Goal: Task Accomplishment & Management: Manage account settings

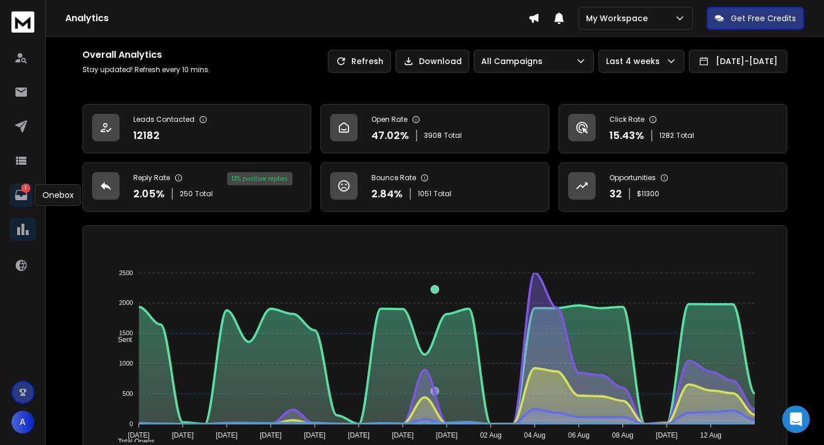
click at [20, 197] on icon at bounding box center [21, 195] width 12 height 10
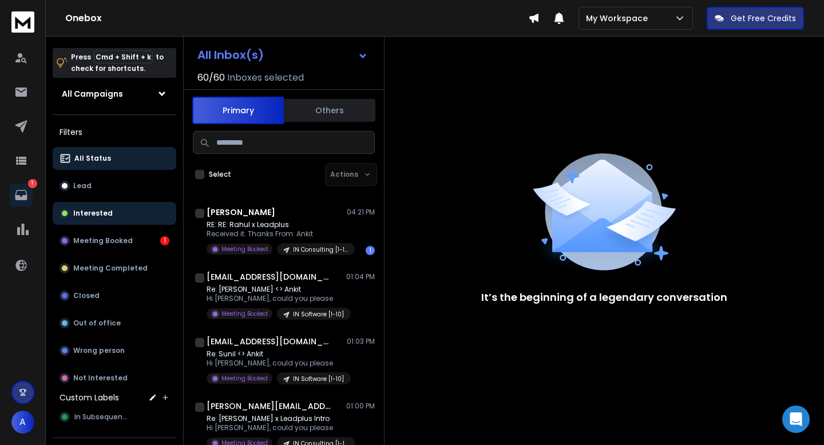
click at [89, 219] on button "Interested" at bounding box center [115, 213] width 124 height 23
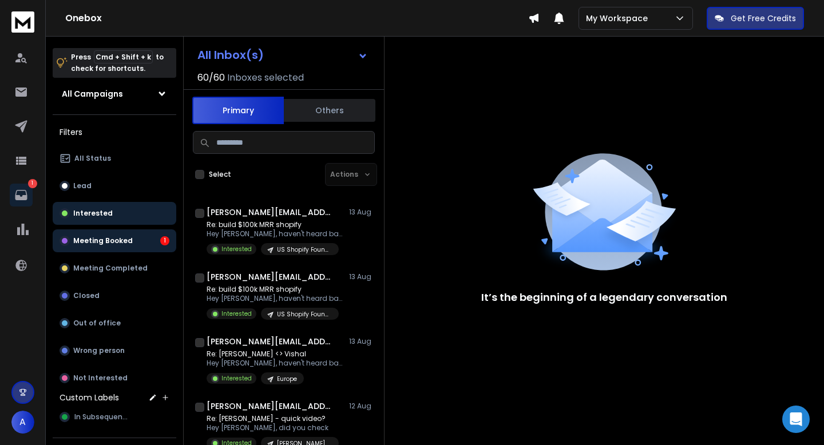
click at [92, 248] on button "Meeting Booked 1" at bounding box center [115, 240] width 124 height 23
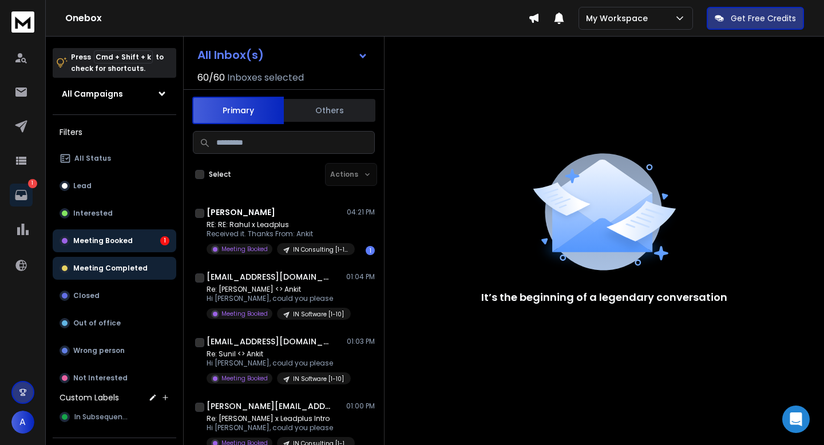
click at [93, 276] on button "Meeting Completed" at bounding box center [115, 268] width 124 height 23
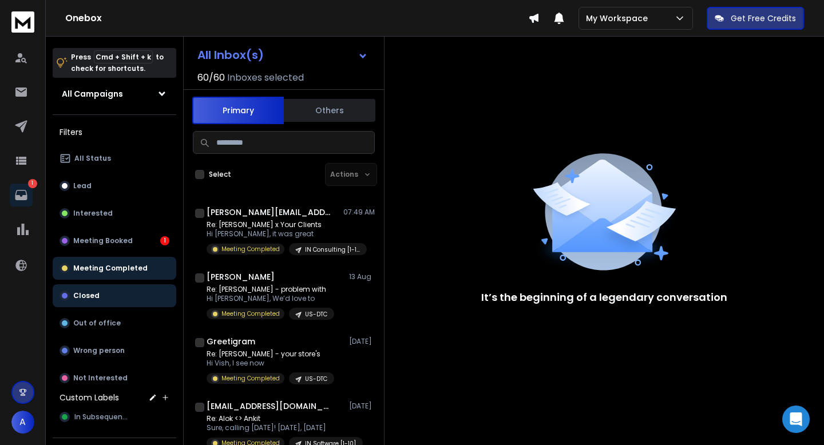
click at [84, 296] on p "Closed" at bounding box center [86, 295] width 26 height 9
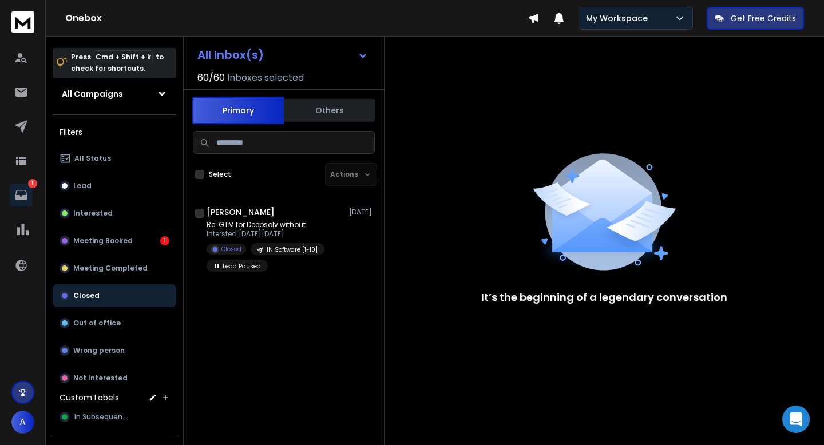
click at [660, 19] on div "My Workspace" at bounding box center [636, 18] width 100 height 11
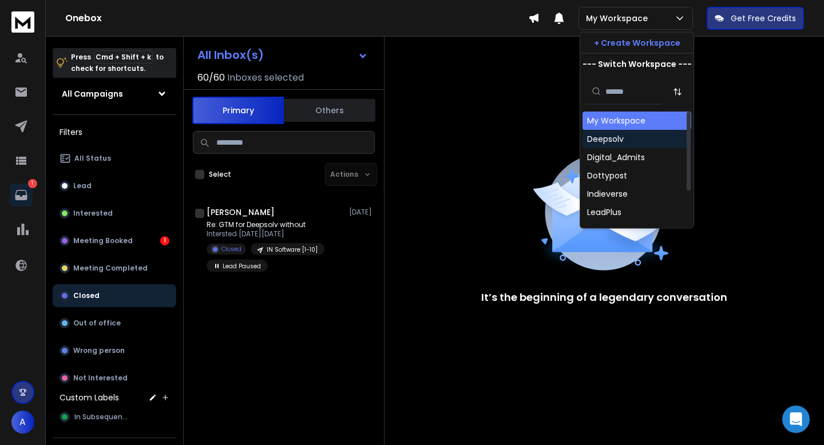
click at [515, 126] on div "It’s the beginning of a legendary conversation" at bounding box center [603, 226] width 439 height 378
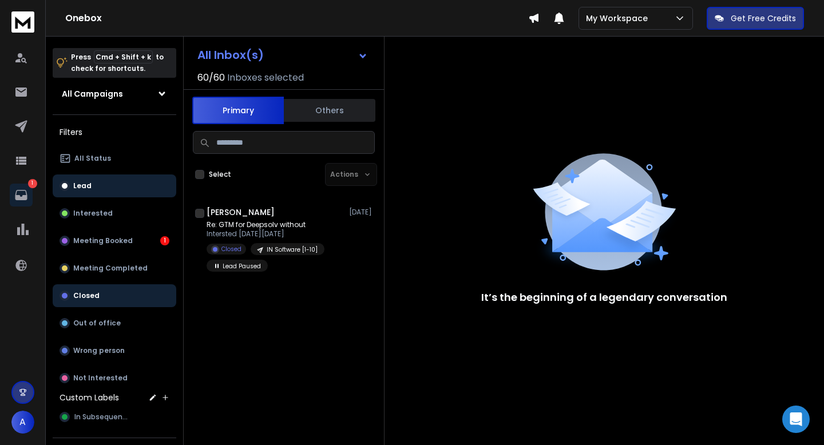
click at [97, 182] on button "Lead" at bounding box center [115, 185] width 124 height 23
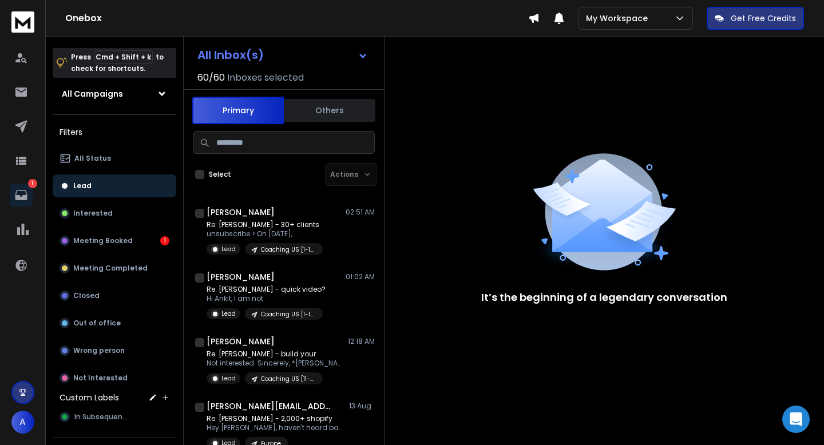
click at [447, 122] on div "It’s the beginning of a legendary conversation" at bounding box center [603, 226] width 439 height 378
click at [93, 241] on p "Meeting Booked" at bounding box center [102, 240] width 59 height 9
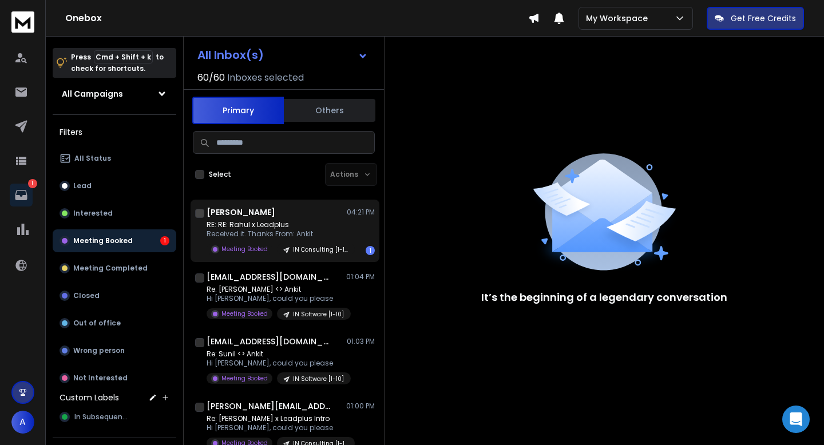
click at [323, 225] on p "RE: RE: Rahul x Leadplus" at bounding box center [274, 224] width 137 height 9
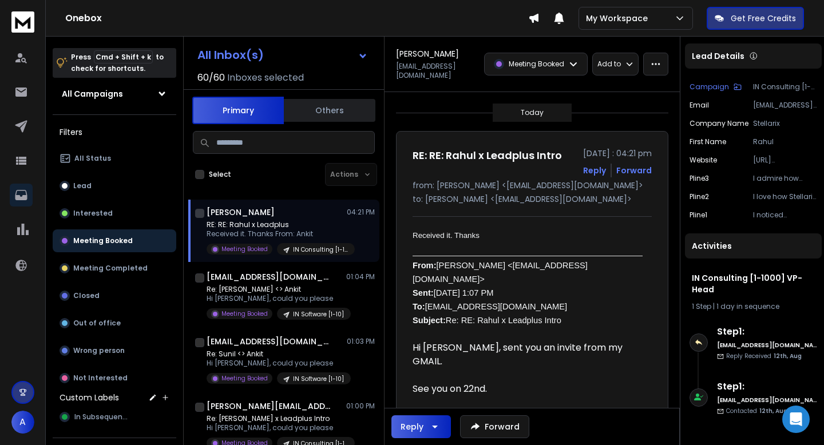
click at [298, 219] on div "[PERSON_NAME] 04:21 PM RE: RE: Rahul x Leadplus Received it. Thanks From: Ankit…" at bounding box center [290, 230] width 168 height 49
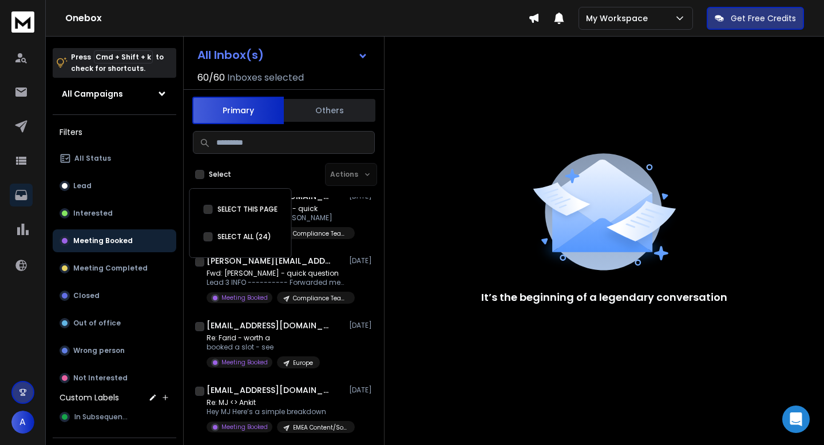
scroll to position [1314, 0]
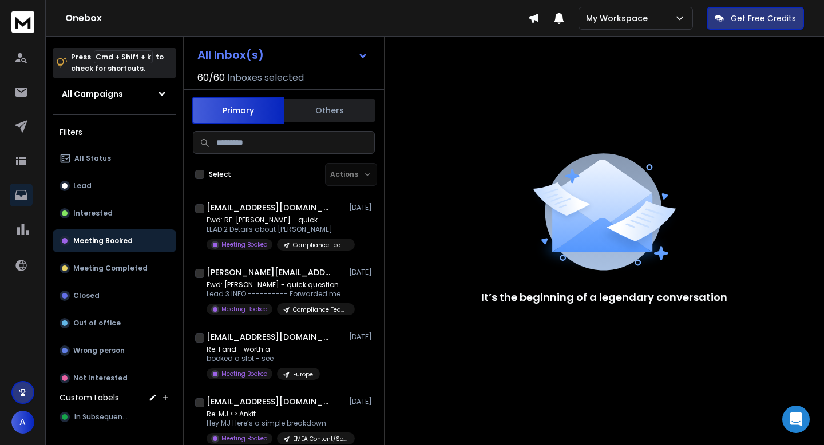
click at [472, 233] on div "It’s the beginning of a legendary conversation" at bounding box center [603, 226] width 439 height 378
